Goal: Task Accomplishment & Management: Use online tool/utility

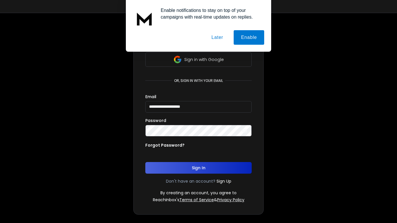
type input "**********"
click at [199, 168] on button "Sign In" at bounding box center [198, 168] width 106 height 12
